Goal: Task Accomplishment & Management: Manage account settings

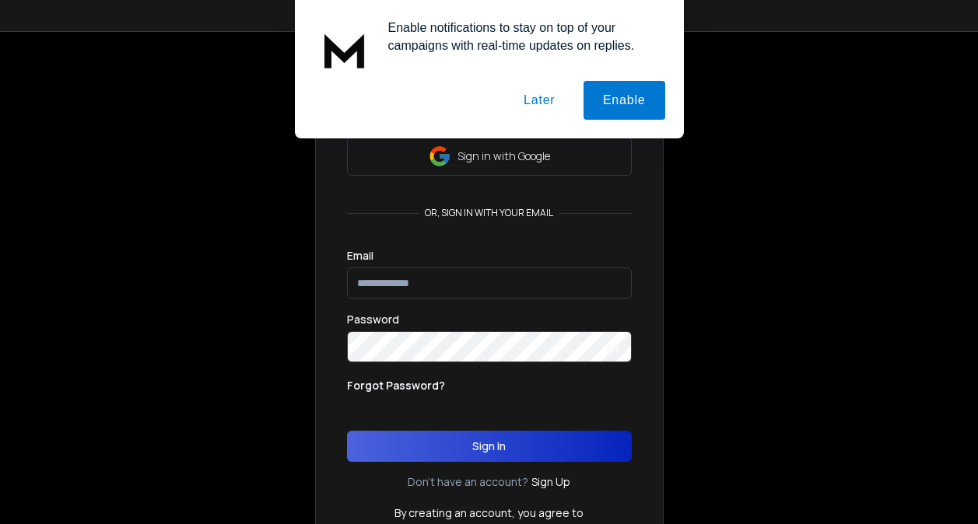
click at [590, 163] on button "Sign in with Google" at bounding box center [489, 156] width 285 height 39
click at [633, 105] on button "Enable" at bounding box center [624, 100] width 82 height 39
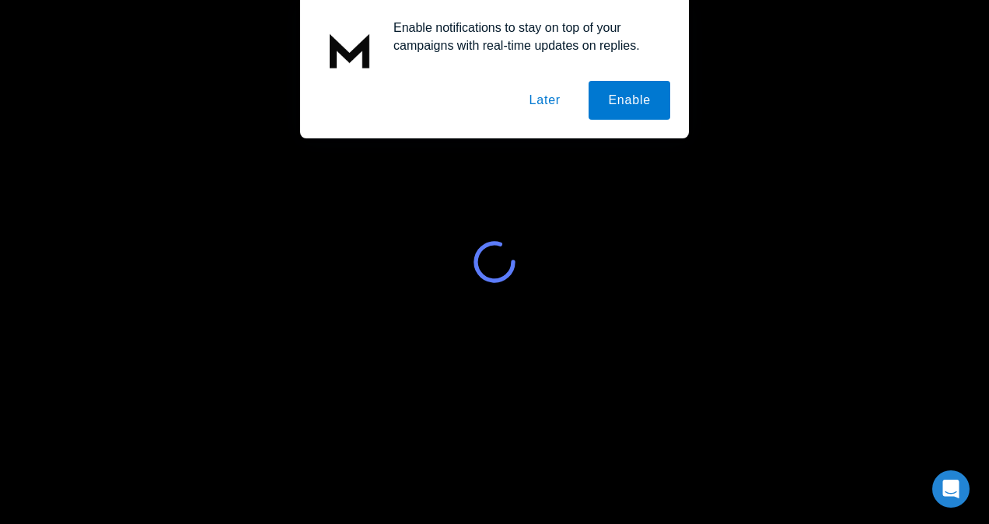
click at [646, 101] on button "Enable" at bounding box center [630, 100] width 82 height 39
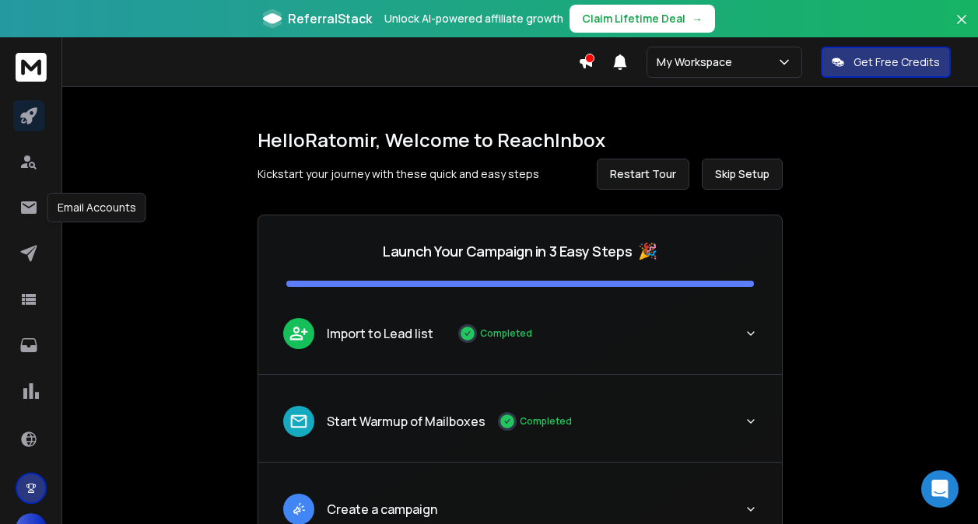
click at [33, 206] on icon at bounding box center [29, 207] width 16 height 12
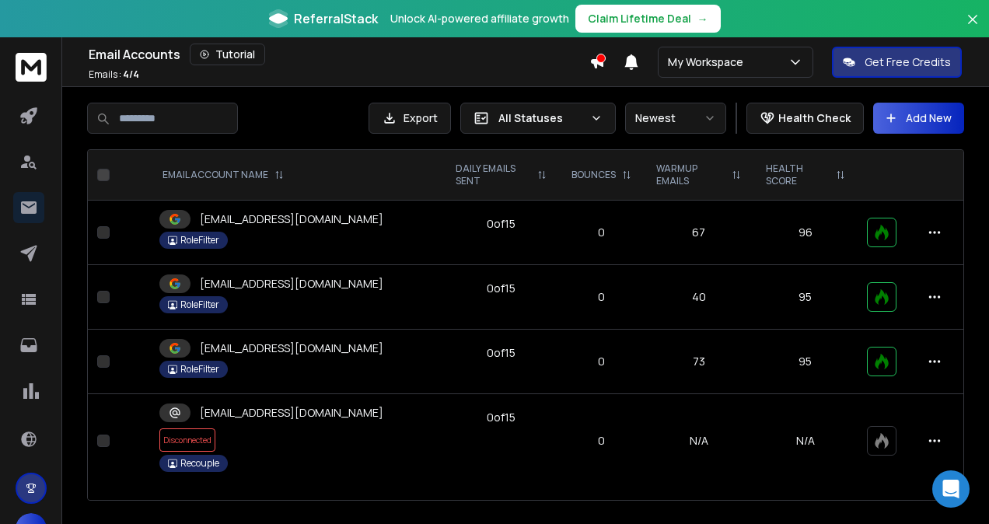
click at [299, 127] on div at bounding box center [223, 118] width 272 height 31
click at [309, 107] on div at bounding box center [223, 118] width 272 height 31
